Goal: Find contact information: Find contact information

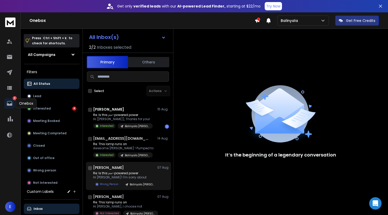
scroll to position [103, 0]
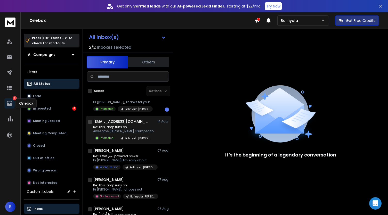
click at [158, 135] on div "Re: This lamp runs on Awesome [PERSON_NAME] ! Pumped to Interested Balinyala [P…" at bounding box center [131, 133] width 76 height 16
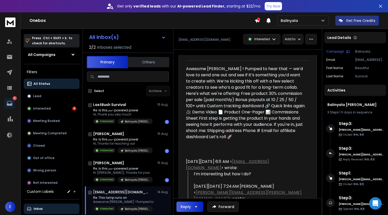
scroll to position [0, 0]
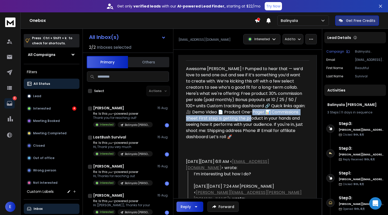
drag, startPoint x: 174, startPoint y: 119, endPoint x: 174, endPoint y: 113, distance: 6.2
click at [217, 19] on h1 "Onebox" at bounding box center [141, 21] width 225 height 6
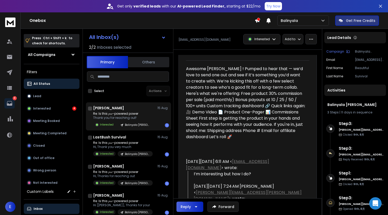
click at [151, 116] on p "Thank you for reaching out!" at bounding box center [123, 118] width 60 height 4
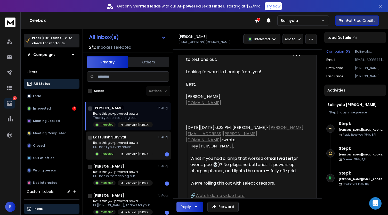
click at [147, 141] on p "Re: Is this 𝑝𝑒𝑒-powered power" at bounding box center [123, 143] width 60 height 4
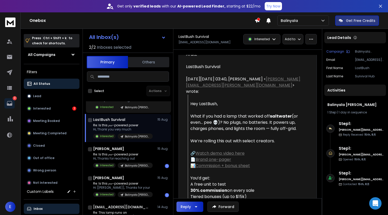
scroll to position [26, 0]
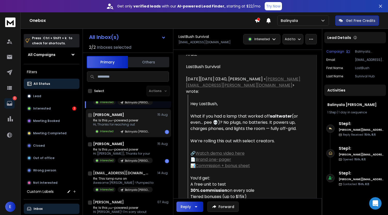
click at [159, 130] on div "Re: Is this 𝑝𝑒𝑒-powered power Hi, Thanks for reaching out Interested Balinyala …" at bounding box center [131, 126] width 76 height 16
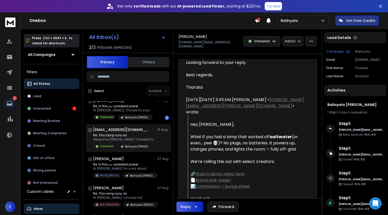
scroll to position [103, 0]
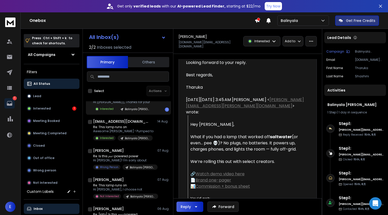
click at [158, 106] on div "Re: Is this 𝑝𝑒𝑒-powered power Hi [[PERSON_NAME]], Thanks for your Interested [P…" at bounding box center [131, 104] width 76 height 16
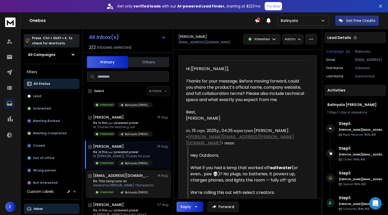
scroll to position [0, 0]
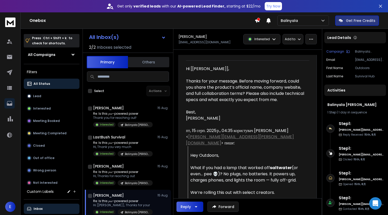
drag, startPoint x: 137, startPoint y: 115, endPoint x: 85, endPoint y: 81, distance: 62.8
click at [137, 115] on p "Re: Is this 𝑝𝑒𝑒-powered power" at bounding box center [123, 114] width 60 height 4
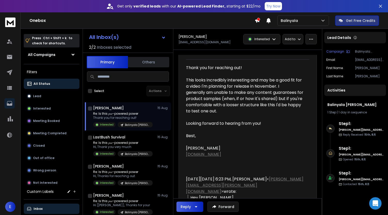
click at [130, 111] on div "[PERSON_NAME] [DATE] Re: Is this 𝑝𝑒𝑒-powered power Thank you for reaching out! …" at bounding box center [131, 116] width 76 height 22
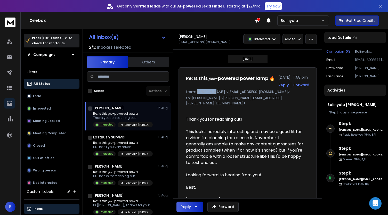
drag, startPoint x: 198, startPoint y: 93, endPoint x: 214, endPoint y: 93, distance: 15.5
click at [214, 93] on p "from: [PERSON_NAME] <[EMAIL_ADDRESS][DOMAIN_NAME]>" at bounding box center [247, 91] width 123 height 5
copy p "[PERSON_NAME]"
click at [285, 155] on div "This looks incredibly interesting and may be a good fit for a video I'm plannin…" at bounding box center [245, 147] width 119 height 37
drag, startPoint x: 214, startPoint y: 93, endPoint x: 197, endPoint y: 92, distance: 17.3
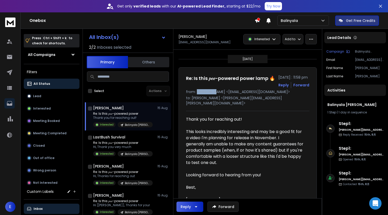
click at [197, 92] on p "from: [PERSON_NAME] <[EMAIL_ADDRESS][DOMAIN_NAME]>" at bounding box center [247, 91] width 123 height 5
copy p "[PERSON_NAME]"
drag, startPoint x: 217, startPoint y: 91, endPoint x: 253, endPoint y: 92, distance: 36.1
click at [253, 92] on p "from: [PERSON_NAME] <[EMAIL_ADDRESS][DOMAIN_NAME]>" at bounding box center [247, 91] width 123 height 5
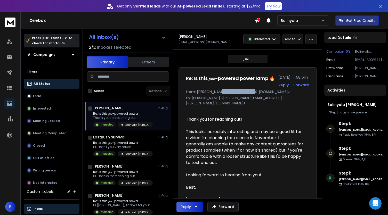
copy p "[EMAIL_ADDRESS][DOMAIN_NAME]"
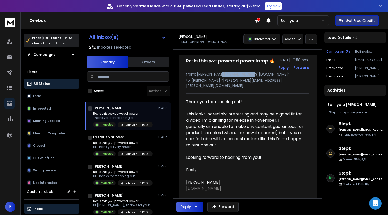
scroll to position [26, 0]
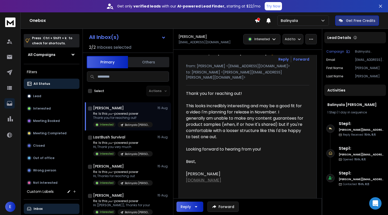
click at [269, 115] on div "This looks incredibly interesting and may be a good fit for a video I'm plannin…" at bounding box center [245, 121] width 119 height 37
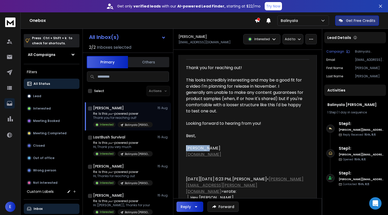
drag, startPoint x: 200, startPoint y: 145, endPoint x: 185, endPoint y: 147, distance: 15.1
click at [185, 147] on div "Re: Is this 𝑝𝑒𝑒-powered power lamp 🔥 [DATE] : 11:58 pm Reply Forward from: [PER…" at bounding box center [247, 182] width 138 height 333
copy div "[PERSON_NAME]"
click at [231, 77] on div "This looks incredibly interesting and may be a good fit for a video I'm plannin…" at bounding box center [245, 95] width 119 height 37
click at [238, 78] on div "This looks incredibly interesting and may be a good fit for a video I'm plannin…" at bounding box center [245, 95] width 119 height 37
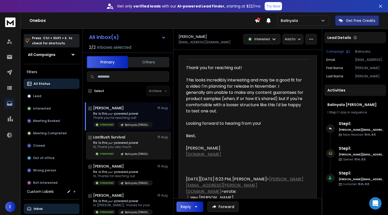
click at [142, 138] on div "LastBush Survival [DATE]" at bounding box center [131, 137] width 76 height 5
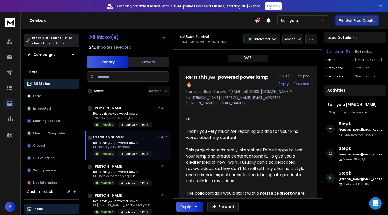
scroll to position [0, 0]
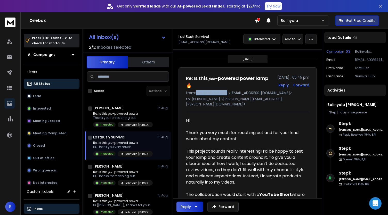
drag, startPoint x: 195, startPoint y: 93, endPoint x: 227, endPoint y: 93, distance: 31.2
click at [227, 93] on p "from: LastBush Survival <[EMAIL_ADDRESS][DOMAIN_NAME]>" at bounding box center [247, 92] width 123 height 5
copy p "LastBush Survival"
drag, startPoint x: 228, startPoint y: 105, endPoint x: 222, endPoint y: 106, distance: 6.0
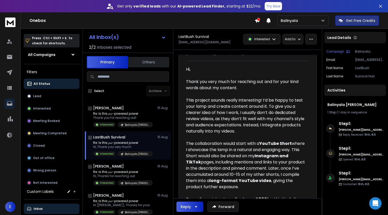
scroll to position [52, 0]
click at [282, 114] on p "This project sounds really interesting! I’d be happy to test your lamp and crea…" at bounding box center [245, 115] width 119 height 37
click at [288, 103] on p "This project sounds really interesting! I’d be happy to test your lamp and crea…" at bounding box center [245, 115] width 119 height 37
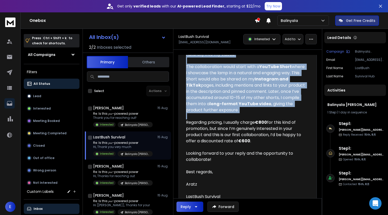
scroll to position [129, 0]
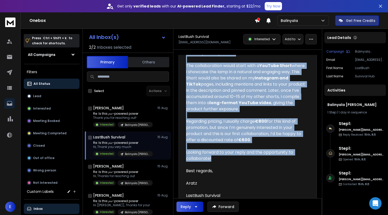
drag, startPoint x: 189, startPoint y: 68, endPoint x: 285, endPoint y: 156, distance: 130.3
click at [285, 156] on div "Re: Is this 𝑝𝑒𝑒-powered power lamp 🔥 [DATE] : 05:45 pm Reply Forward from: Last…" at bounding box center [247, 160] width 138 height 445
copy div "Lore ipsumdo sitame consec adipiscinge! S’d ei tempo in utla etdo magn ali enim…"
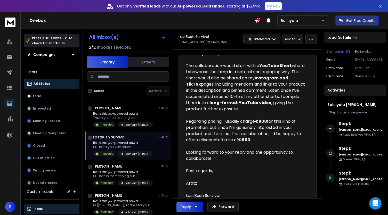
click at [274, 173] on p "Best regards, [PERSON_NAME] LastBush Survival" at bounding box center [245, 183] width 119 height 31
drag, startPoint x: 196, startPoint y: 179, endPoint x: 185, endPoint y: 179, distance: 11.3
click at [185, 179] on div "Re: Is this 𝑝𝑒𝑒-powered power lamp 🔥 [DATE] : 05:45 pm Reply Forward from: Last…" at bounding box center [247, 160] width 138 height 445
copy p "Aratz"
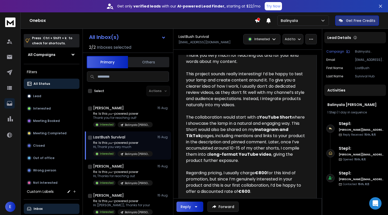
scroll to position [26, 0]
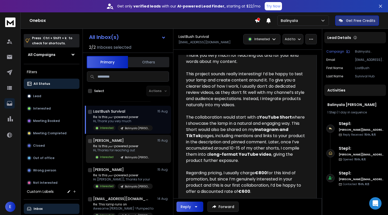
click at [151, 147] on p "Re: Is this 𝑝𝑒𝑒-powered power" at bounding box center [123, 146] width 60 height 4
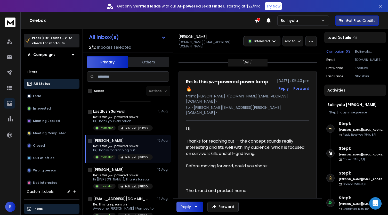
scroll to position [0, 0]
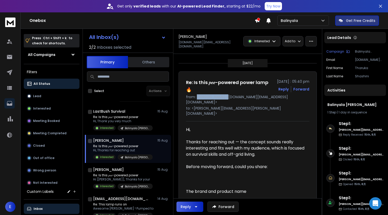
drag, startPoint x: 196, startPoint y: 93, endPoint x: 228, endPoint y: 94, distance: 32.5
click at [228, 94] on p "from: [PERSON_NAME] <[DOMAIN_NAME][EMAIL_ADDRESS][DOMAIN_NAME]>" at bounding box center [247, 99] width 123 height 10
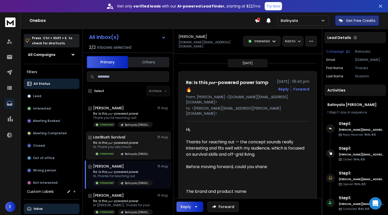
click at [146, 149] on div "Re: Is this 𝑝𝑒𝑒-powered power Hi, Thank you very much Interested [PERSON_NAME]" at bounding box center [123, 149] width 60 height 16
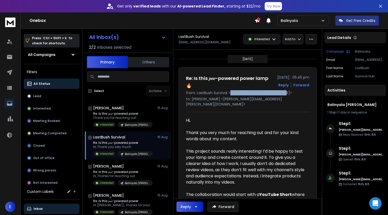
drag, startPoint x: 230, startPoint y: 91, endPoint x: 282, endPoint y: 91, distance: 51.6
click at [282, 91] on p "from: LastBush Survival <[EMAIL_ADDRESS][DOMAIN_NAME]>" at bounding box center [247, 92] width 123 height 5
copy p "[EMAIL_ADDRESS][DOMAIN_NAME]"
drag, startPoint x: 133, startPoint y: 169, endPoint x: 45, endPoint y: 103, distance: 110.0
click at [134, 169] on div "[PERSON_NAME] [DATE] Re: Is this 𝑝𝑒𝑒-powered power Hi, Thanks for reaching out …" at bounding box center [131, 175] width 76 height 22
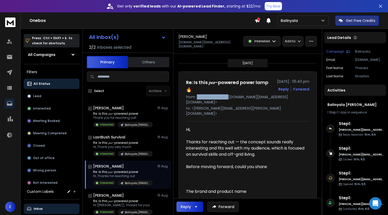
drag, startPoint x: 197, startPoint y: 92, endPoint x: 230, endPoint y: 95, distance: 32.9
click at [230, 95] on p "from: [PERSON_NAME] <[DOMAIN_NAME][EMAIL_ADDRESS][DOMAIN_NAME]>" at bounding box center [247, 99] width 123 height 10
copy p "[PERSON_NAME]"
drag, startPoint x: 232, startPoint y: 92, endPoint x: 271, endPoint y: 92, distance: 39.2
click at [271, 94] on p "from: [PERSON_NAME] <[DOMAIN_NAME][EMAIL_ADDRESS][DOMAIN_NAME]>" at bounding box center [247, 99] width 123 height 10
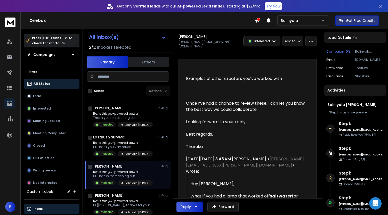
scroll to position [232, 0]
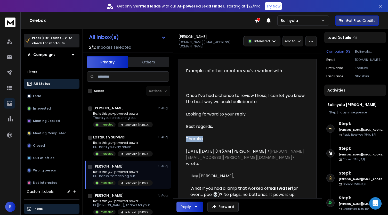
drag, startPoint x: 203, startPoint y: 126, endPoint x: 184, endPoint y: 125, distance: 19.6
click at [184, 125] on div "Re: Is this 𝑝𝑒𝑒-powered power lamp 🔥 [DATE] : 05:40 pm Reply Forward from: [PER…" at bounding box center [247, 83] width 138 height 488
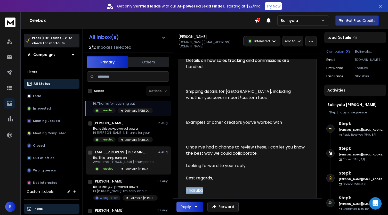
scroll to position [77, 0]
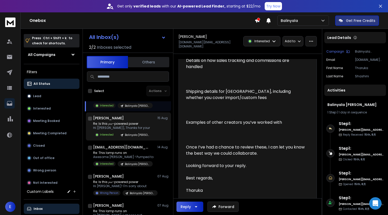
click at [153, 127] on div "Re: Is this 𝑝𝑒𝑒-powered power Hi [[PERSON_NAME]], Thanks for your Interested Ba…" at bounding box center [131, 130] width 76 height 16
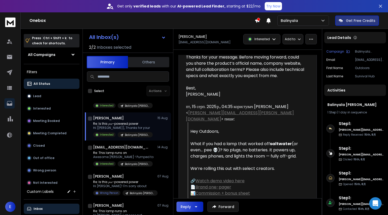
scroll to position [0, 0]
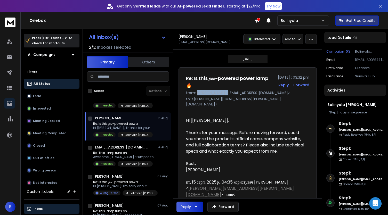
drag, startPoint x: 196, startPoint y: 91, endPoint x: 226, endPoint y: 92, distance: 29.7
click at [226, 92] on p "from: [PERSON_NAME] <[EMAIL_ADDRESS][DOMAIN_NAME]>" at bounding box center [247, 92] width 123 height 5
click at [233, 88] on h1 "Re: Is this 𝑝𝑒𝑒-powered power lamp 🔥" at bounding box center [230, 82] width 89 height 14
drag, startPoint x: 228, startPoint y: 93, endPoint x: 271, endPoint y: 93, distance: 43.3
click at [271, 93] on p "from: [PERSON_NAME] <[EMAIL_ADDRESS][DOMAIN_NAME]>" at bounding box center [247, 92] width 123 height 5
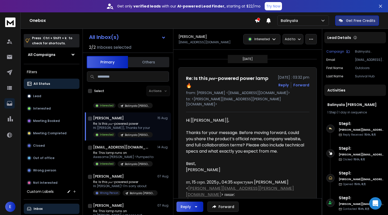
click at [263, 135] on p "Thanks for your message. Before moving forward, could you share the product’s o…" at bounding box center [245, 142] width 119 height 25
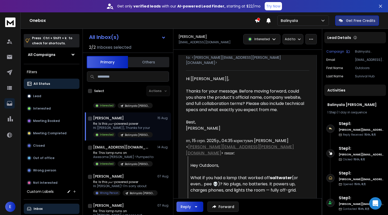
scroll to position [52, 0]
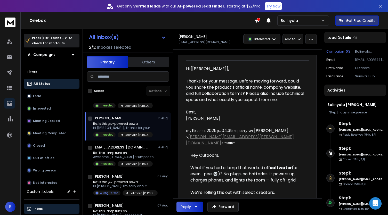
click at [223, 93] on p "Thanks for your message. Before moving forward, could you share the product’s o…" at bounding box center [245, 90] width 119 height 25
drag, startPoint x: 200, startPoint y: 87, endPoint x: 265, endPoint y: 86, distance: 64.7
click at [265, 86] on p "Thanks for your message. Before moving forward, could you share the product’s o…" at bounding box center [245, 90] width 119 height 25
click at [248, 88] on p "Thanks for your message. Before moving forward, could you share the product’s o…" at bounding box center [245, 90] width 119 height 25
click at [271, 89] on p "Thanks for your message. Before moving forward, could you share the product’s o…" at bounding box center [245, 90] width 119 height 25
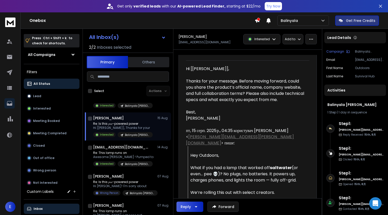
click at [281, 90] on p "Thanks for your message. Before moving forward, could you share the product’s o…" at bounding box center [245, 90] width 119 height 25
click at [259, 89] on p "Thanks for your message. Before moving forward, could you share the product’s o…" at bounding box center [245, 90] width 119 height 25
click at [269, 103] on div "Hi [[PERSON_NAME]], Thanks for your message. Before moving forward, could you s…" at bounding box center [245, 94] width 119 height 56
click at [266, 100] on div "Hi [[PERSON_NAME]], Thanks for your message. Before moving forward, could you s…" at bounding box center [245, 94] width 119 height 56
click at [229, 95] on p "Thanks for your message. Before moving forward, could you share the product’s o…" at bounding box center [245, 90] width 119 height 25
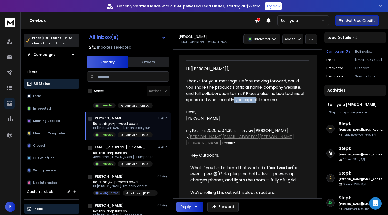
drag, startPoint x: 255, startPoint y: 97, endPoint x: 276, endPoint y: 97, distance: 20.9
click at [276, 97] on p "Thanks for your message. Before moving forward, could you share the product’s o…" at bounding box center [245, 90] width 119 height 25
drag, startPoint x: 258, startPoint y: 94, endPoint x: 269, endPoint y: 95, distance: 11.2
click at [258, 94] on p "Thanks for your message. Before moving forward, could you share the product’s o…" at bounding box center [245, 90] width 119 height 25
click at [275, 95] on p "Thanks for your message. Before moving forward, could you share the product’s o…" at bounding box center [245, 90] width 119 height 25
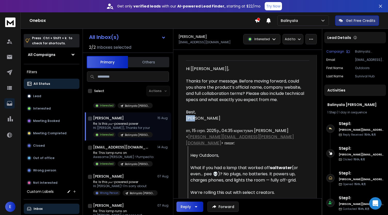
drag, startPoint x: 194, startPoint y: 111, endPoint x: 182, endPoint y: 111, distance: 12.9
click at [182, 111] on div "Re: Is this 𝑝𝑒𝑒-powered power lamp 🔥 [DATE] : 03:32 pm Reply Forward from: [PER…" at bounding box center [247, 161] width 138 height 291
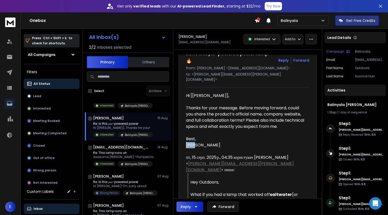
scroll to position [0, 0]
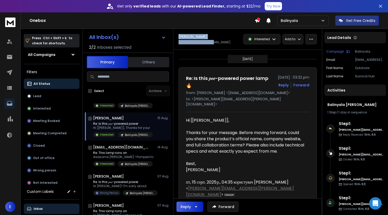
drag, startPoint x: 203, startPoint y: 37, endPoint x: 179, endPoint y: 38, distance: 24.0
click at [179, 38] on div "[PERSON_NAME] [PERSON_NAME] [EMAIL_ADDRESS][DOMAIN_NAME]" at bounding box center [209, 39] width 62 height 10
click at [180, 25] on div "Onebox Balinyala Get Free Credits" at bounding box center [194, 20] width 388 height 17
drag, startPoint x: 190, startPoint y: 37, endPoint x: 208, endPoint y: 35, distance: 18.1
click at [208, 35] on div "[PERSON_NAME] [PERSON_NAME] [EMAIL_ADDRESS][DOMAIN_NAME] Interested Add to Inte…" at bounding box center [247, 39] width 149 height 21
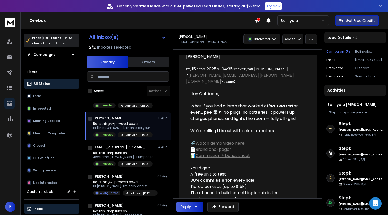
scroll to position [129, 0]
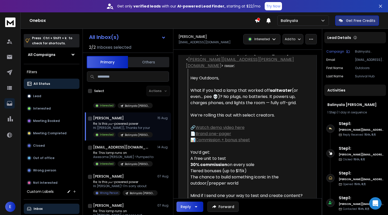
click at [227, 131] on link "Brand one-pager" at bounding box center [213, 134] width 36 height 6
click at [226, 131] on link "Brand one-pager" at bounding box center [213, 134] width 36 height 6
click at [215, 137] on link "Commission + bonus sheet" at bounding box center [222, 140] width 54 height 6
click at [217, 125] on link "Watch demo video here" at bounding box center [219, 128] width 49 height 6
click at [220, 131] on link "Brand one-pager" at bounding box center [213, 134] width 36 height 6
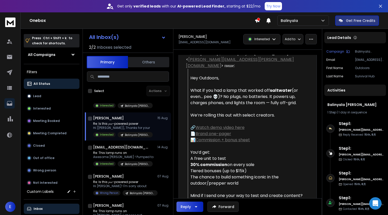
click at [299, 137] on li "📊 Commission + bonus sheet" at bounding box center [247, 140] width 115 height 6
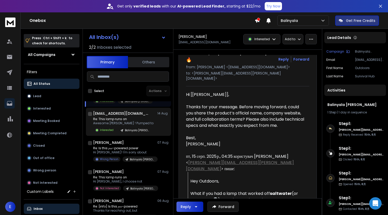
scroll to position [103, 0]
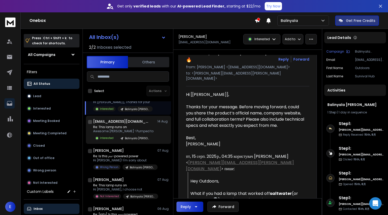
drag, startPoint x: 146, startPoint y: 131, endPoint x: 150, endPoint y: 144, distance: 13.3
click at [146, 132] on p "Awesome [PERSON_NAME] ! Pumped to" at bounding box center [123, 131] width 60 height 4
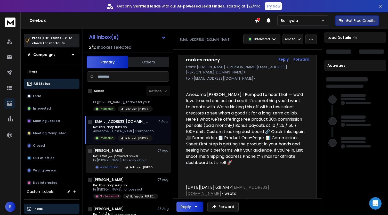
click at [149, 157] on p "Re: Is this 𝑝𝑒𝑒-powered power" at bounding box center [124, 156] width 62 height 4
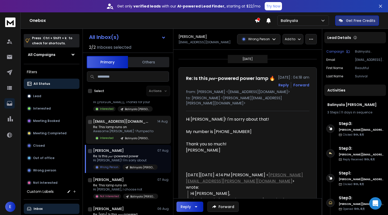
click at [153, 129] on div "Re: This lamp runs on Awesome [PERSON_NAME] ! Pumped to Interested Balinyala [P…" at bounding box center [131, 133] width 76 height 16
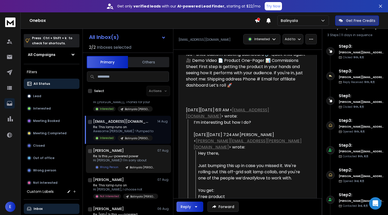
click at [152, 154] on div "[PERSON_NAME] [DATE] Re: Is this 𝑝𝑒𝑒-powered power Hi [PERSON_NAME]! I'm sorry …" at bounding box center [131, 159] width 76 height 22
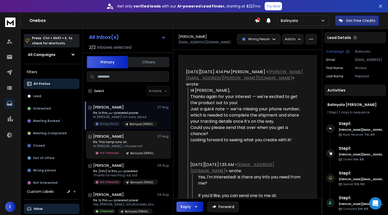
scroll to position [155, 0]
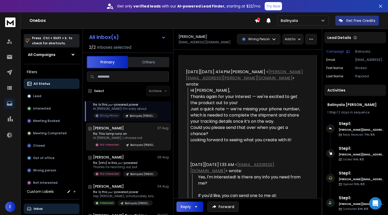
click at [138, 135] on p "Re: This lamp runs on" at bounding box center [124, 134] width 62 height 4
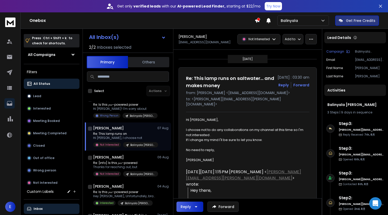
click at [220, 93] on p "from: [PERSON_NAME] <[EMAIL_ADDRESS][DOMAIN_NAME]>" at bounding box center [247, 92] width 123 height 5
drag, startPoint x: 196, startPoint y: 93, endPoint x: 218, endPoint y: 93, distance: 22.2
click at [218, 93] on p "from: [PERSON_NAME] <[EMAIL_ADDRESS][DOMAIN_NAME]>" at bounding box center [247, 92] width 123 height 5
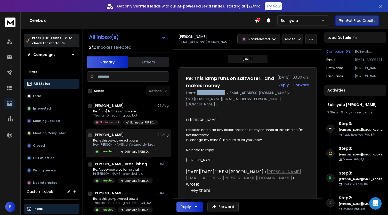
scroll to position [232, 0]
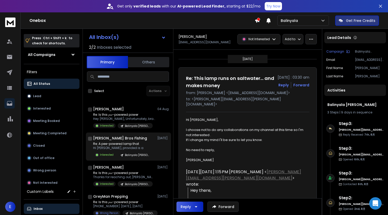
click at [150, 141] on div "[PERSON_NAME] Bros Fishing [DATE] Re: A pee-powered lamp that Hi [PERSON_NAME],…" at bounding box center [131, 147] width 76 height 22
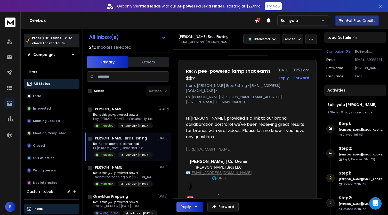
scroll to position [0, 0]
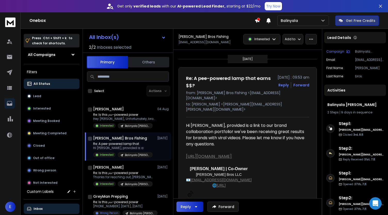
click at [263, 122] on div "Hi [PERSON_NAME], provided is a link to our brand collaboration portfolio! we'v…" at bounding box center [245, 140] width 119 height 37
click at [305, 124] on div "Hi [PERSON_NAME], provided is a link to our brand collaboration portfolio! we'v…" at bounding box center [245, 140] width 119 height 37
click at [305, 135] on div "Hi [PERSON_NAME], provided is a link to our brand collaboration portfolio! we'v…" at bounding box center [245, 140] width 119 height 37
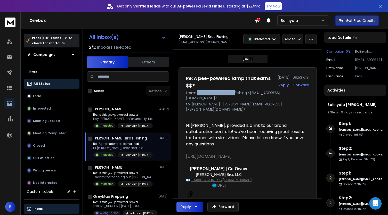
drag, startPoint x: 197, startPoint y: 92, endPoint x: 230, endPoint y: 93, distance: 33.3
click at [230, 93] on p "from: [PERSON_NAME] Bros Fishing <[EMAIL_ADDRESS][DOMAIN_NAME]>" at bounding box center [247, 95] width 123 height 10
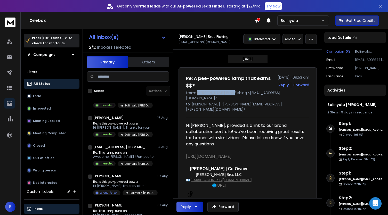
scroll to position [77, 0]
drag, startPoint x: 302, startPoint y: 66, endPoint x: 257, endPoint y: 114, distance: 65.7
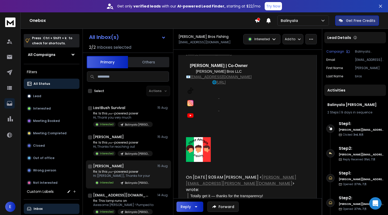
scroll to position [0, 0]
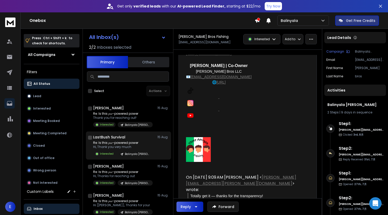
click at [150, 144] on p "Re: Is this 𝑝𝑒𝑒-powered power" at bounding box center [123, 143] width 60 height 4
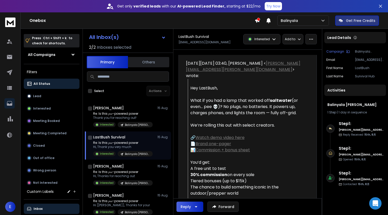
scroll to position [256, 0]
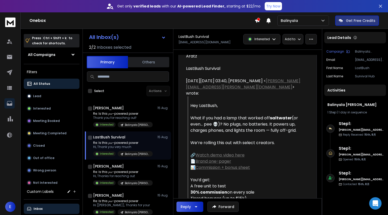
click at [216, 152] on link "Watch demo video here" at bounding box center [219, 155] width 49 height 6
